Goal: Navigation & Orientation: Find specific page/section

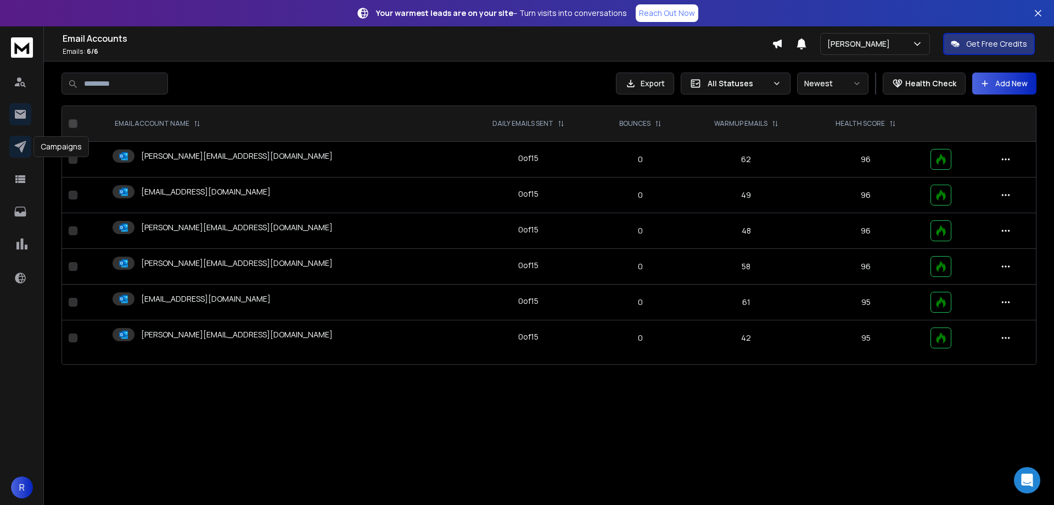
click at [18, 142] on icon at bounding box center [20, 146] width 13 height 13
click at [19, 149] on icon at bounding box center [20, 146] width 13 height 13
click at [18, 183] on icon at bounding box center [20, 178] width 13 height 13
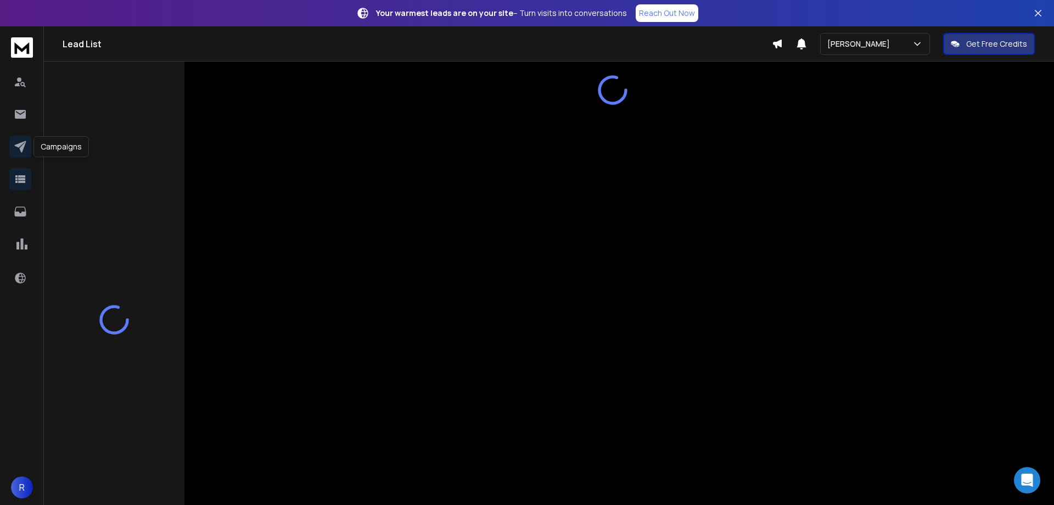
click at [18, 145] on icon at bounding box center [20, 147] width 12 height 12
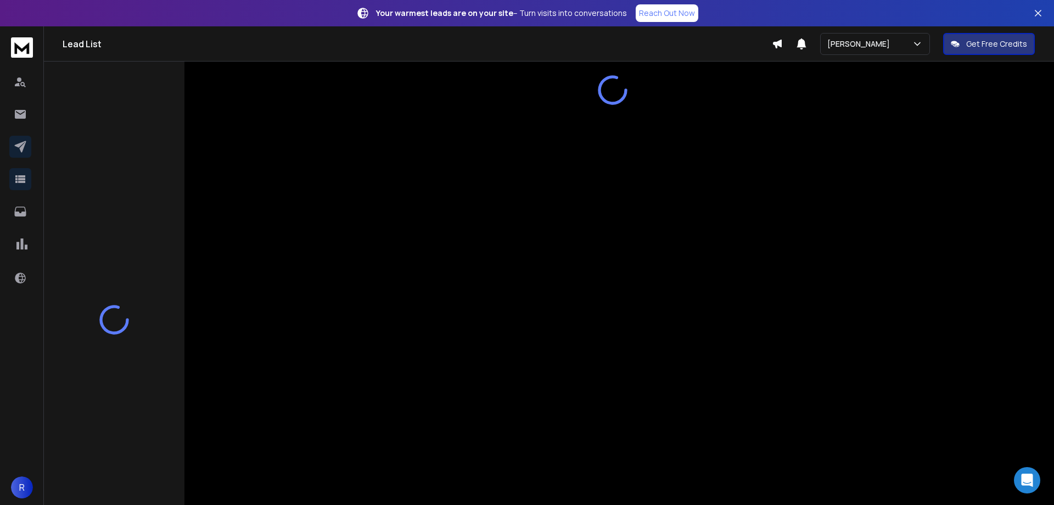
click at [18, 145] on icon at bounding box center [20, 147] width 12 height 12
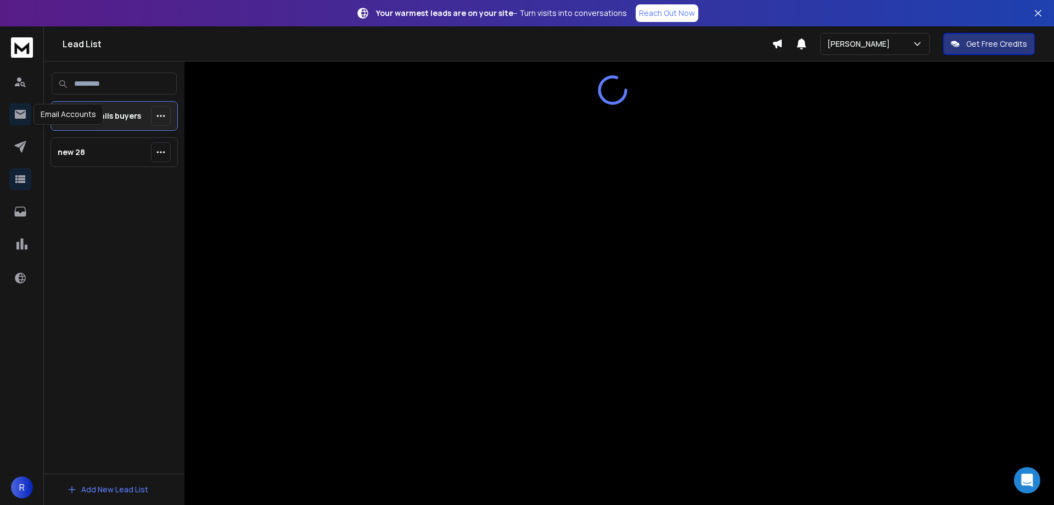
click at [20, 114] on icon at bounding box center [20, 114] width 13 height 13
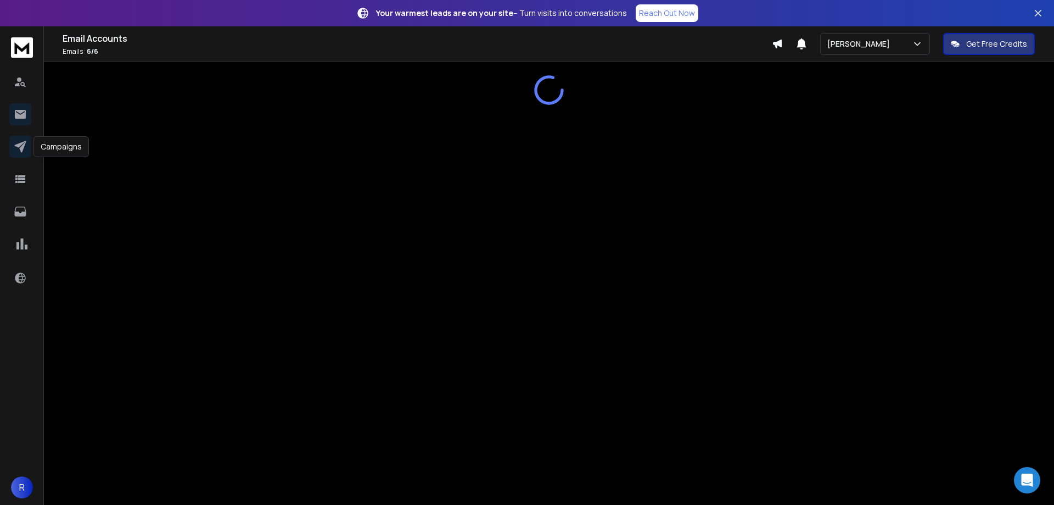
click at [22, 146] on icon at bounding box center [20, 147] width 12 height 12
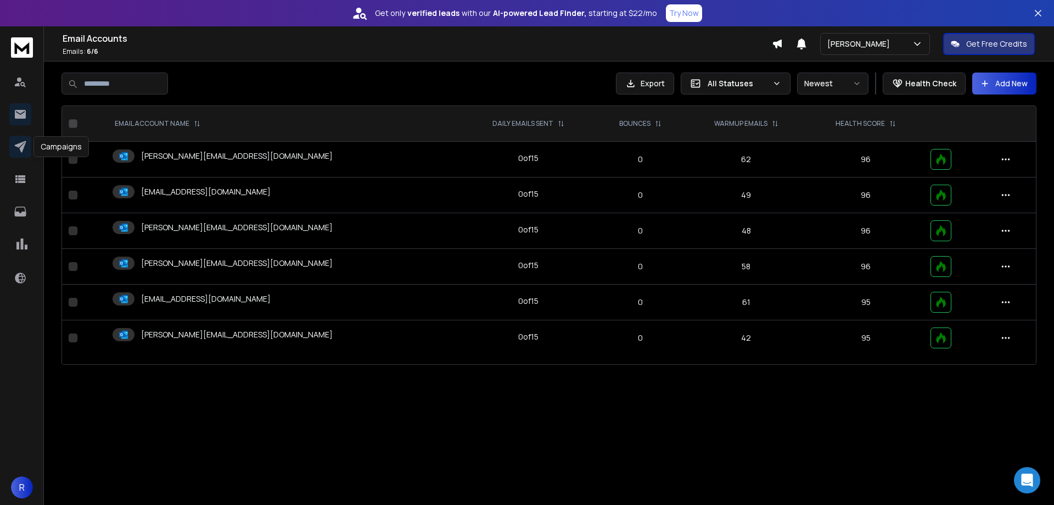
click at [13, 141] on link at bounding box center [20, 147] width 22 height 22
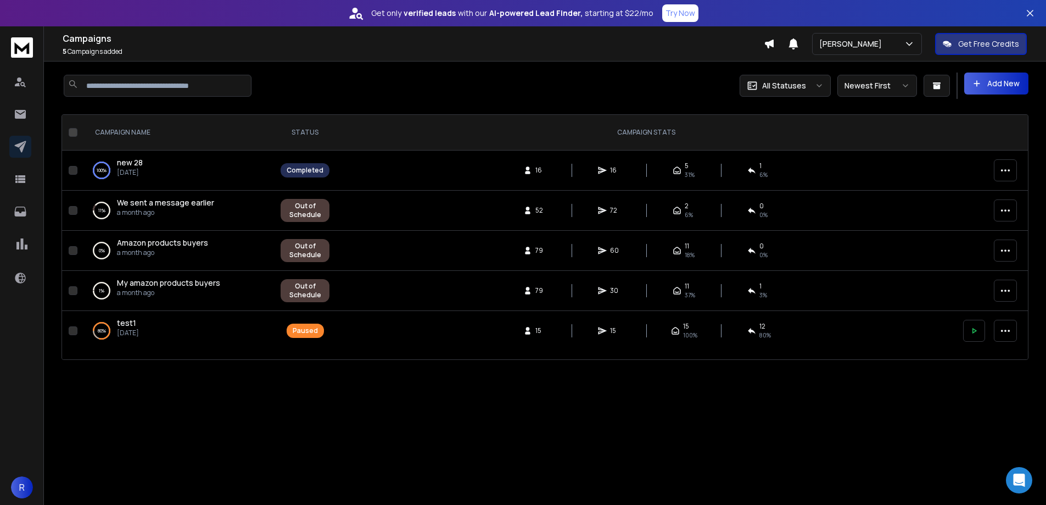
click at [487, 388] on div "Campaigns 5 Campaigns Added All Statuses Newest First Add New CAMPAIGN NAME STA…" at bounding box center [545, 324] width 967 height 505
